Goal: Task Accomplishment & Management: Use online tool/utility

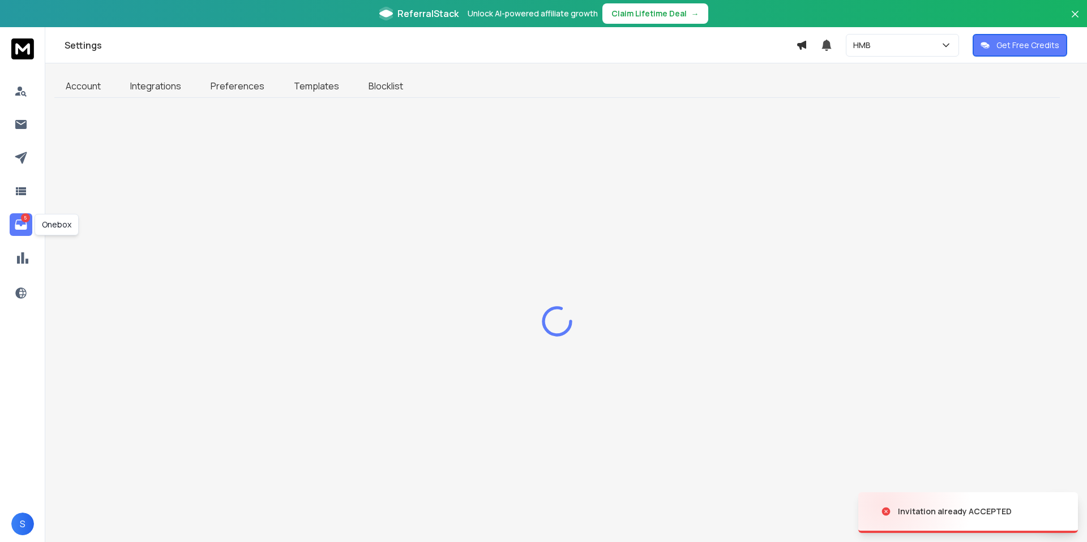
click at [23, 221] on p "5" at bounding box center [25, 217] width 9 height 9
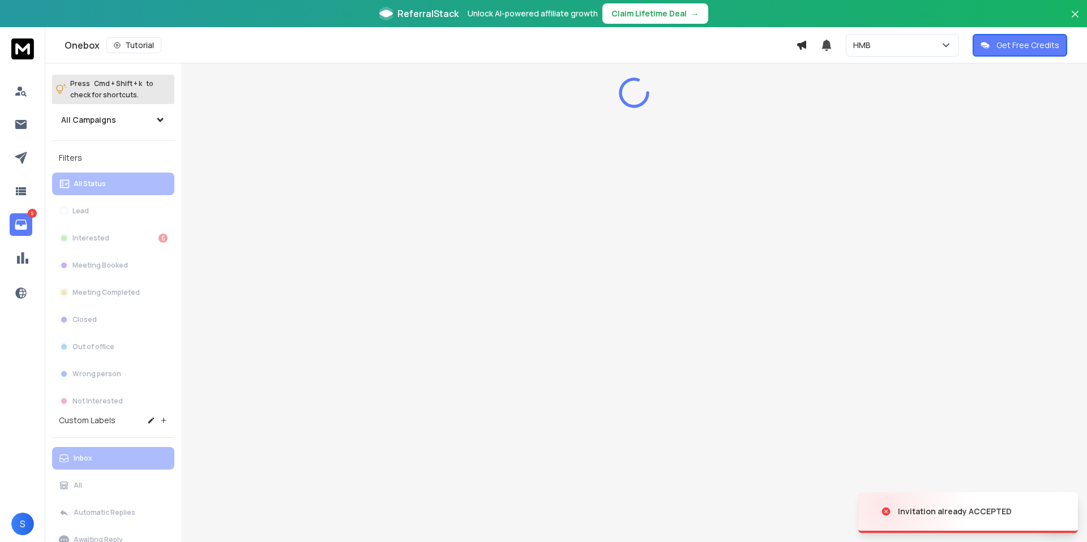
click at [117, 237] on div "All Status Lead Interested 5 Meeting Booked Meeting Completed Closed Out of off…" at bounding box center [113, 293] width 122 height 240
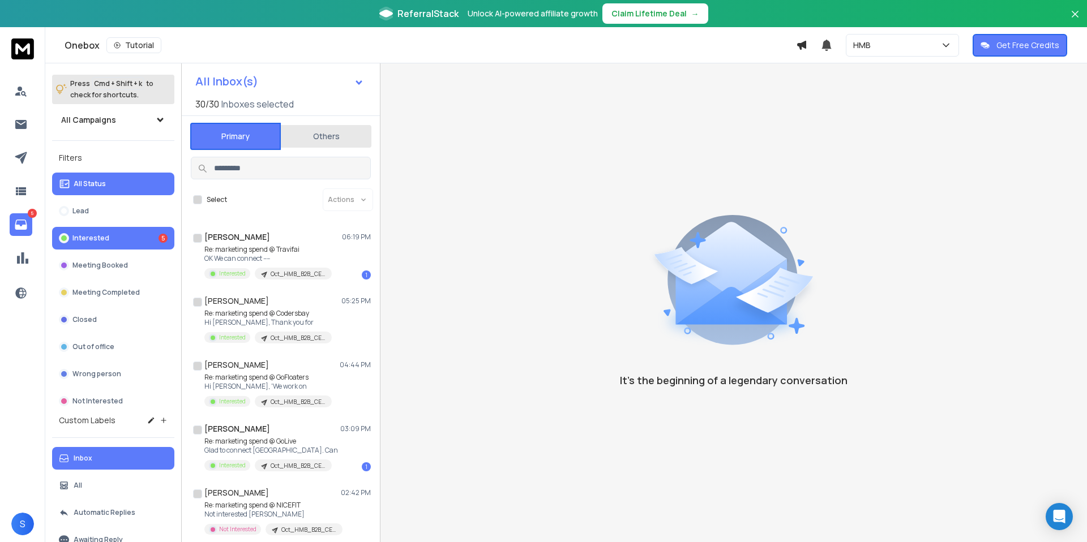
click at [117, 235] on button "Interested 5" at bounding box center [113, 238] width 122 height 23
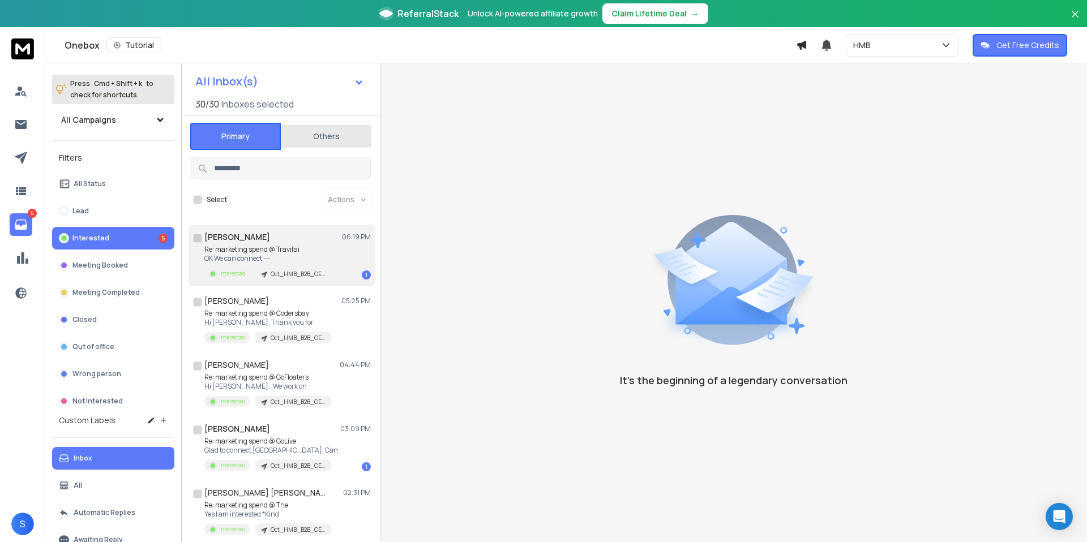
click at [242, 249] on p "Re: marketing spend @ Travifai" at bounding box center [267, 249] width 127 height 9
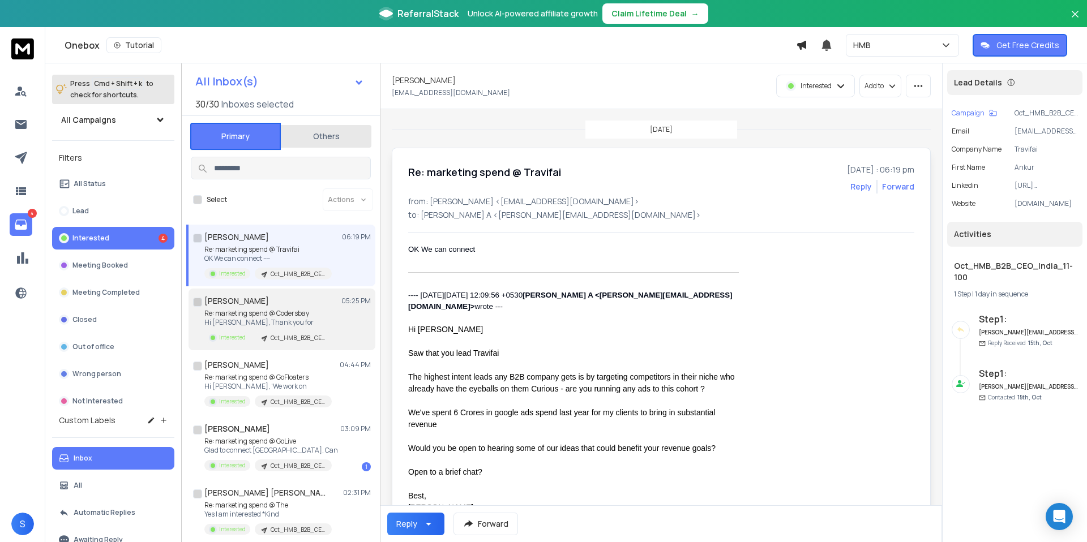
click at [321, 325] on p "Hi [PERSON_NAME], Thank you for" at bounding box center [267, 322] width 127 height 9
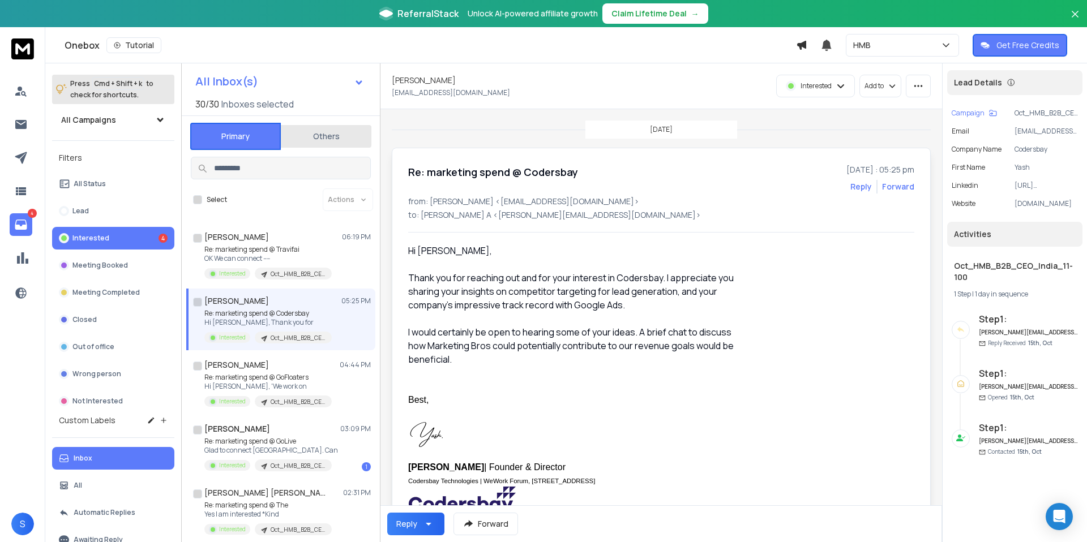
click at [544, 174] on h1 "Re: marketing spend @ Codersbay" at bounding box center [493, 172] width 170 height 16
copy h1 "Codersbay"
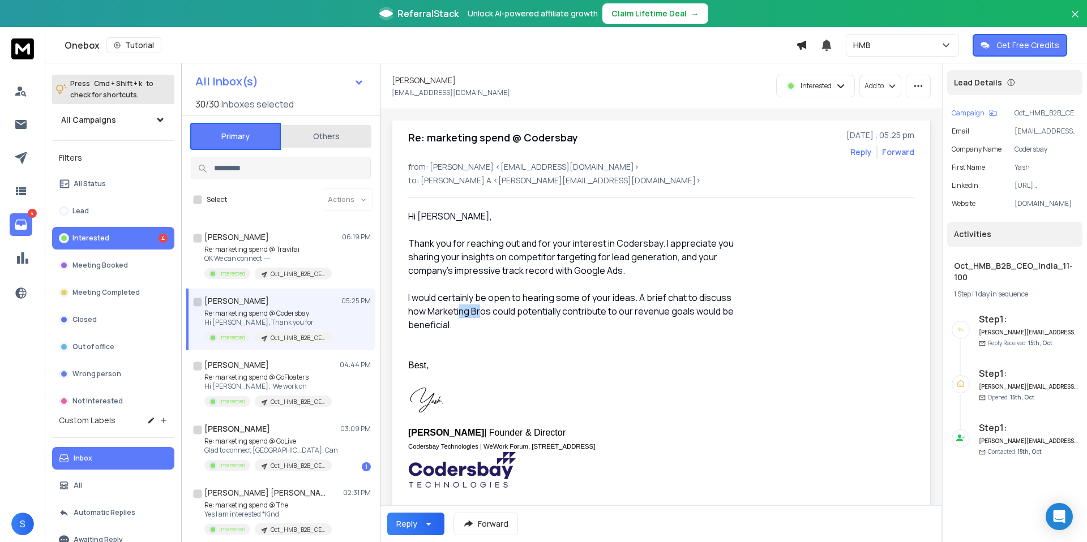
drag, startPoint x: 480, startPoint y: 315, endPoint x: 462, endPoint y: 313, distance: 18.3
click at [462, 313] on div "I would certainly be open to hearing some of your ideas. A brief chat to discus…" at bounding box center [573, 311] width 331 height 41
click at [478, 348] on div at bounding box center [573, 352] width 331 height 14
